Goal: Communication & Community: Answer question/provide support

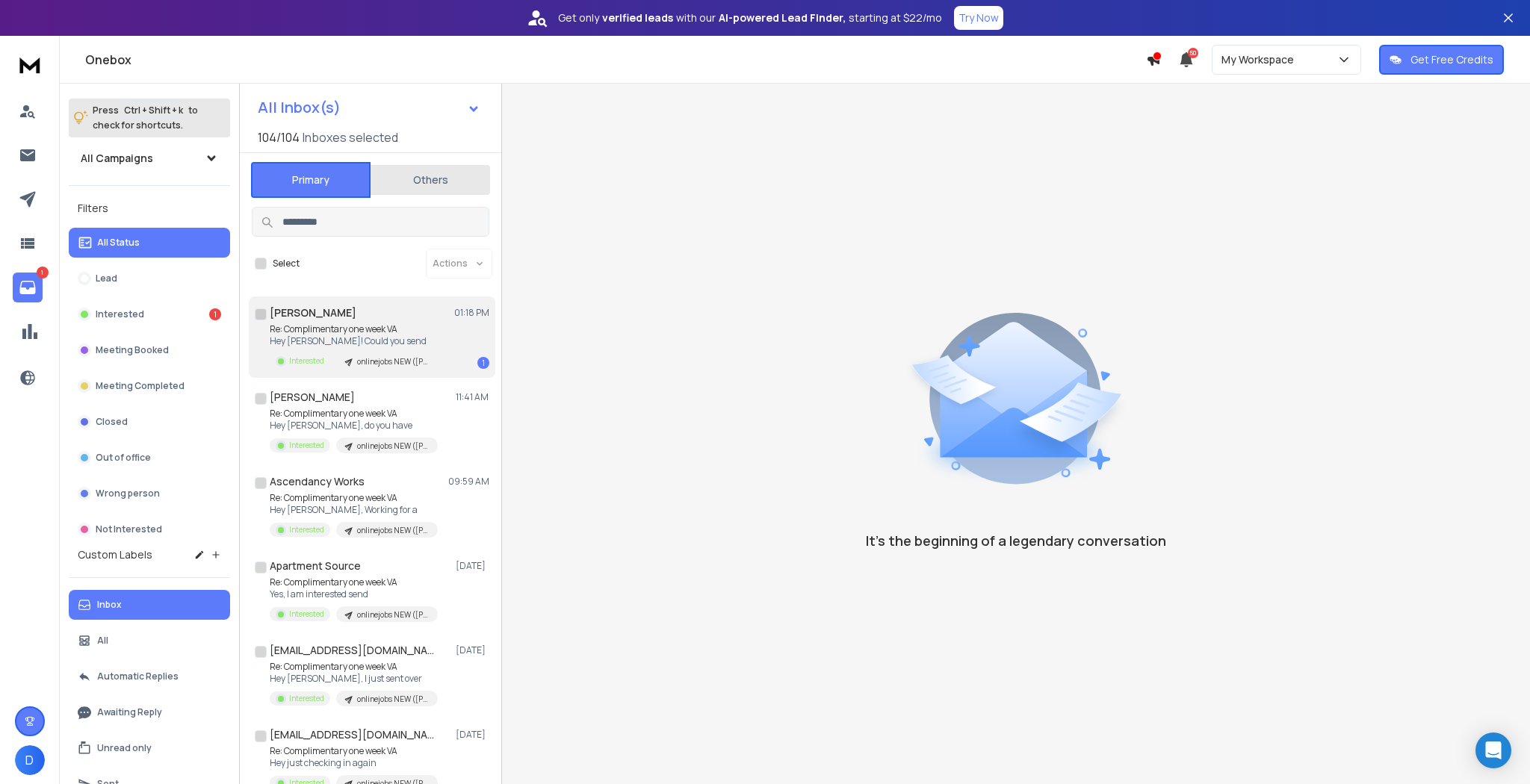
click at [332, 340] on p "Hey Dennis! Could you send" at bounding box center [354, 341] width 168 height 12
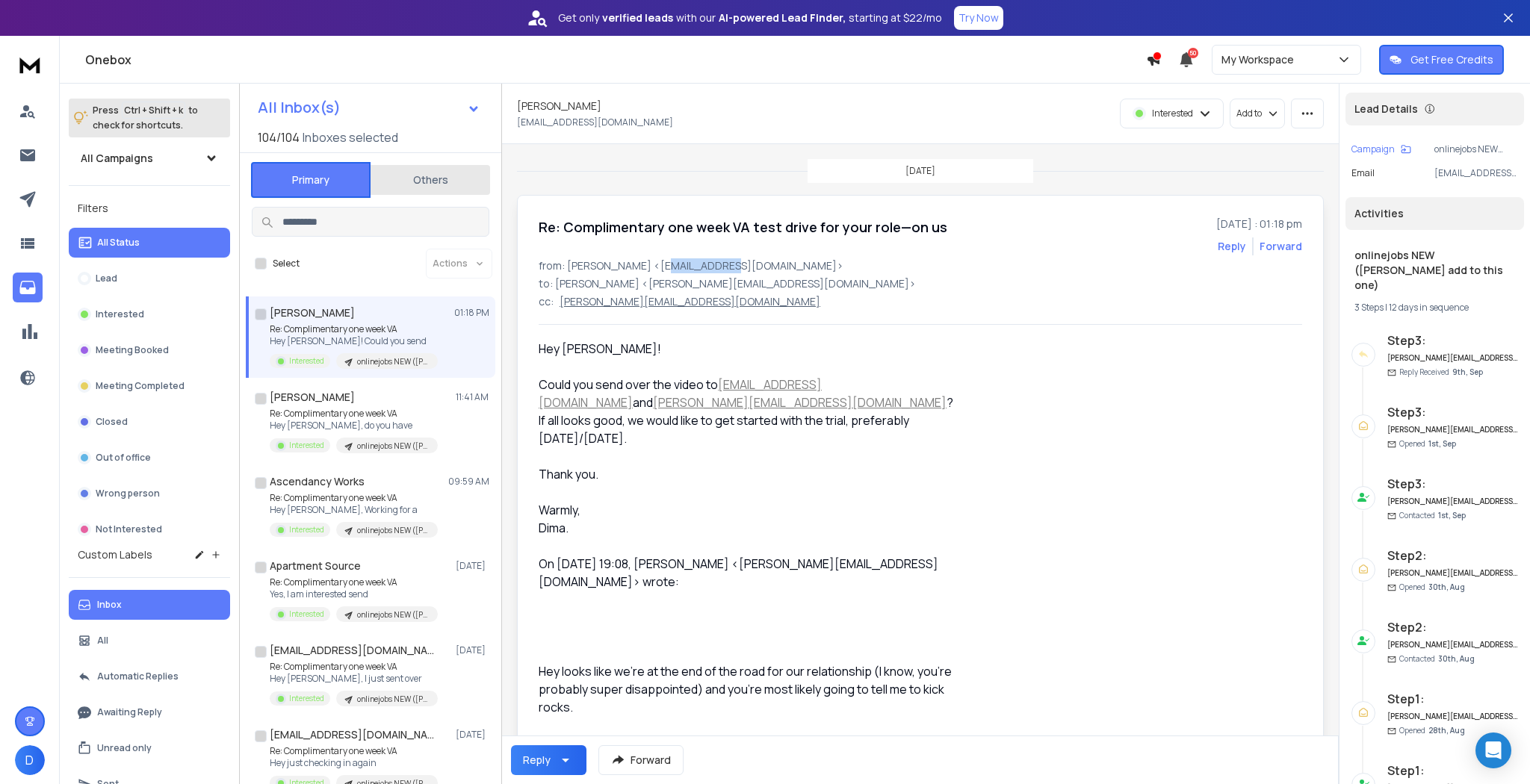
drag, startPoint x: 722, startPoint y: 265, endPoint x: 664, endPoint y: 265, distance: 58.0
click at [664, 265] on p "from: Dima Pekov <dima@sintano.com>" at bounding box center [920, 266] width 763 height 15
click at [692, 265] on p "from: Dima Pekov <dima@sintano.com>" at bounding box center [920, 266] width 763 height 15
drag, startPoint x: 716, startPoint y: 263, endPoint x: 631, endPoint y: 266, distance: 85.1
click at [630, 266] on p "from: Dima Pekov <dima@sintano.com>" at bounding box center [920, 266] width 763 height 15
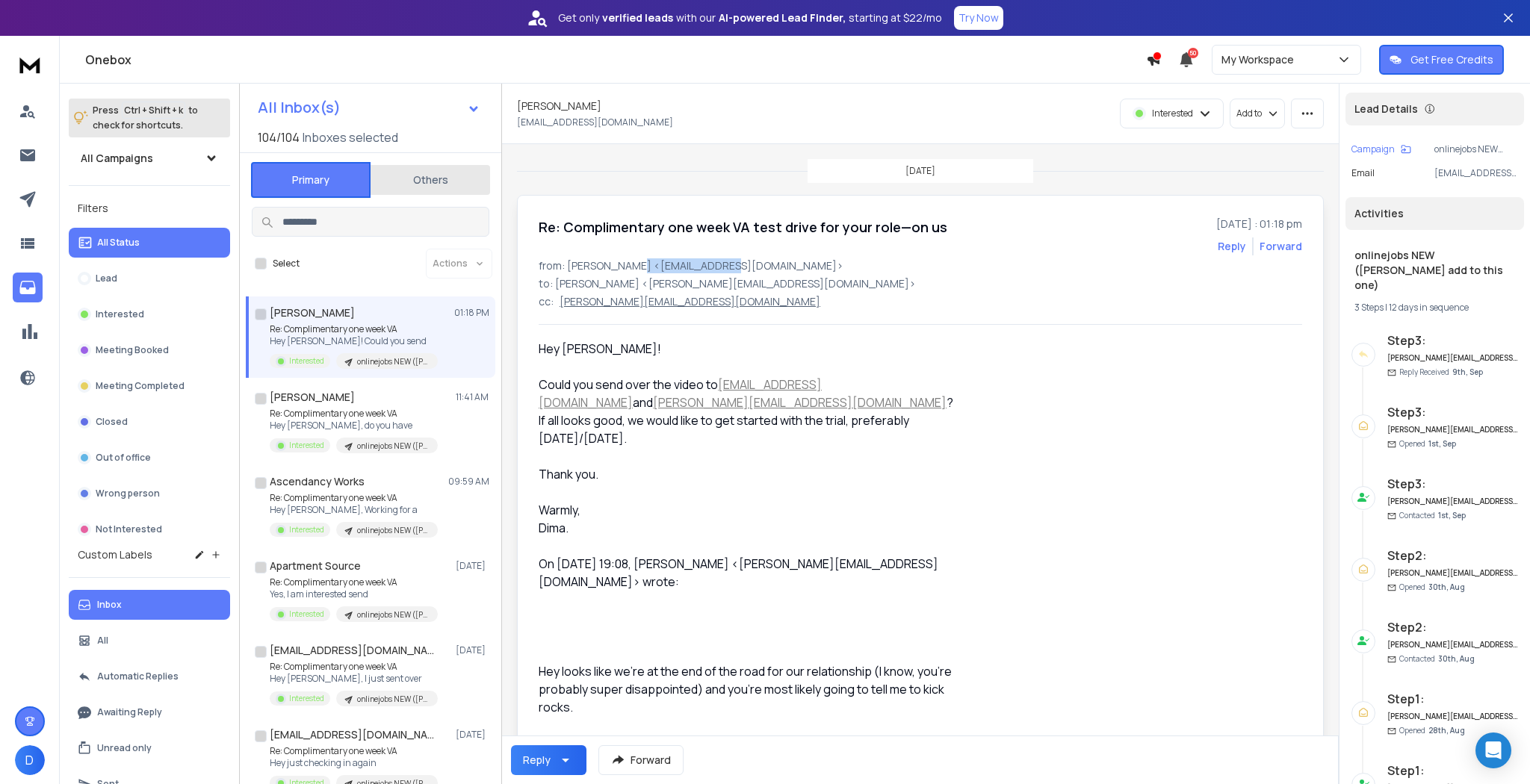
copy p "dima@sintano.com"
click at [1231, 250] on button "Reply" at bounding box center [1231, 246] width 29 height 15
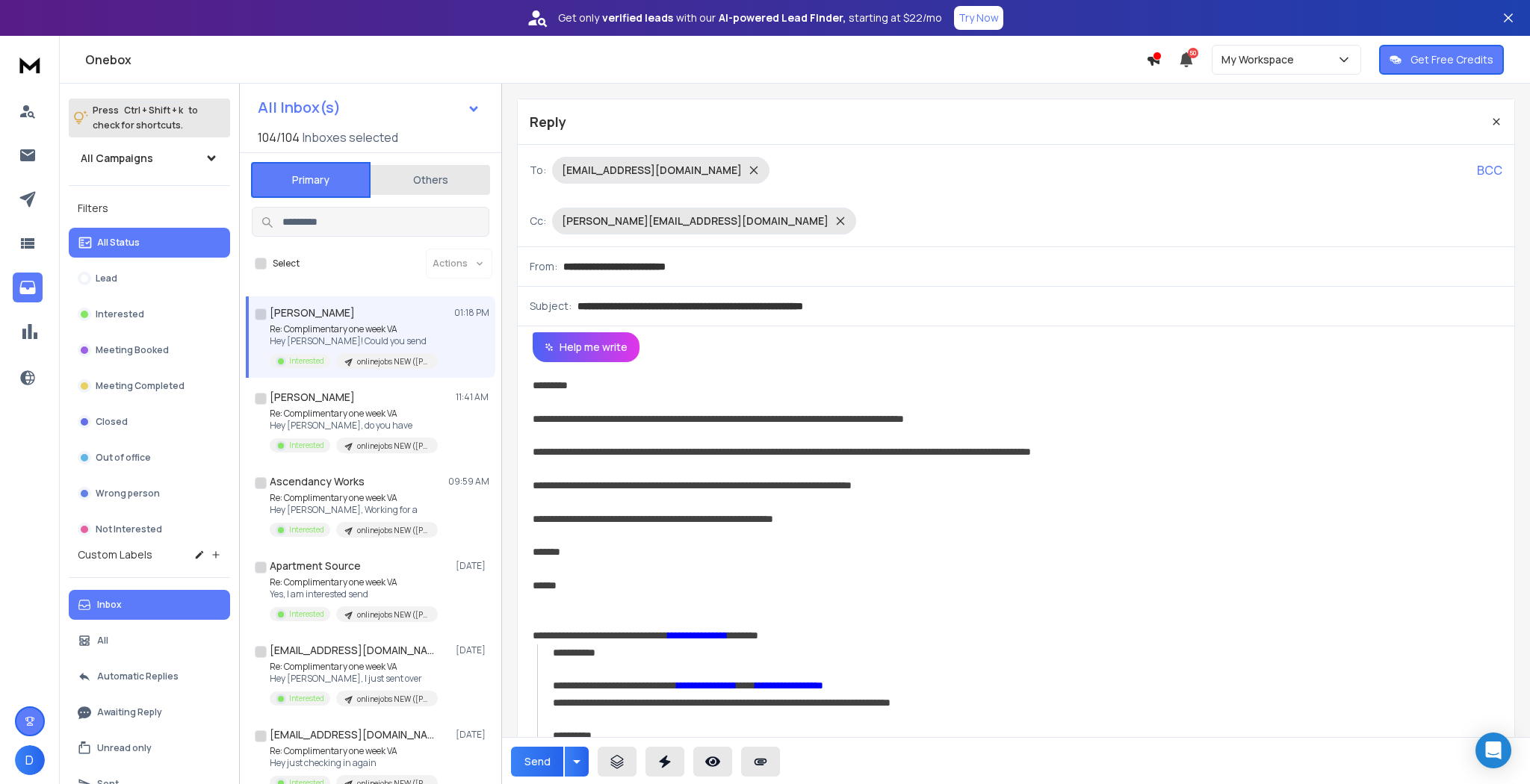
click at [976, 418] on div "**********" at bounding box center [1013, 558] width 993 height 392
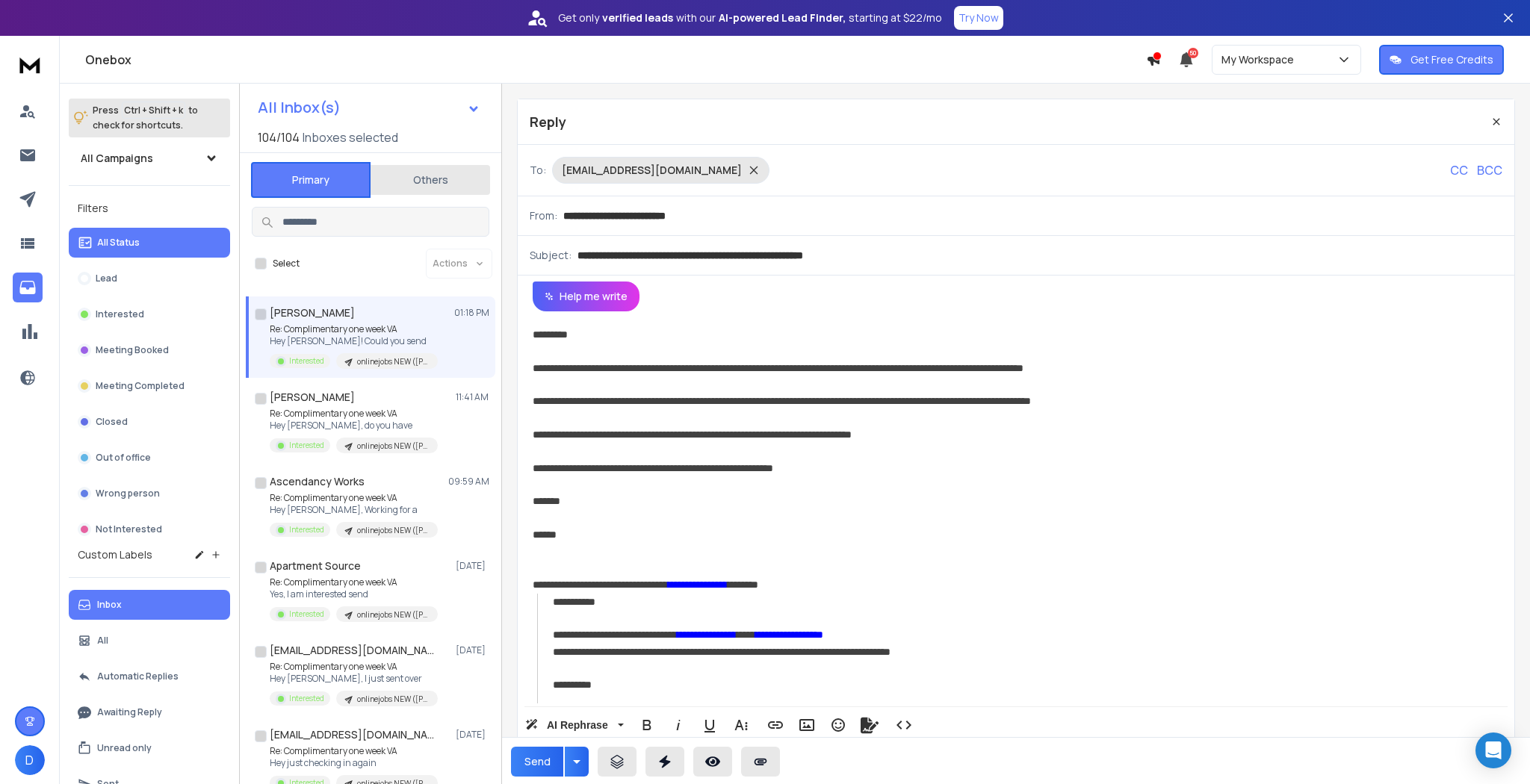
click at [532, 756] on button "Send" at bounding box center [537, 761] width 52 height 30
click at [331, 409] on p "Re: Complimentary one week VA" at bounding box center [354, 414] width 168 height 12
